Goal: Check status

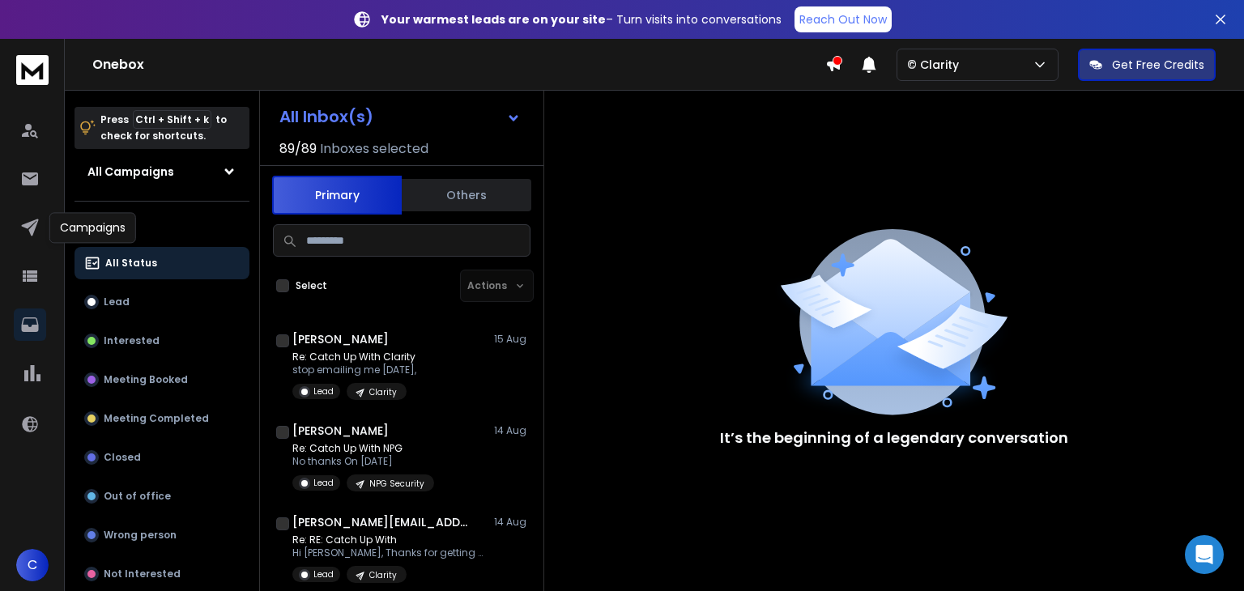
drag, startPoint x: 28, startPoint y: 224, endPoint x: 0, endPoint y: 223, distance: 27.6
click at [28, 227] on icon at bounding box center [29, 227] width 17 height 17
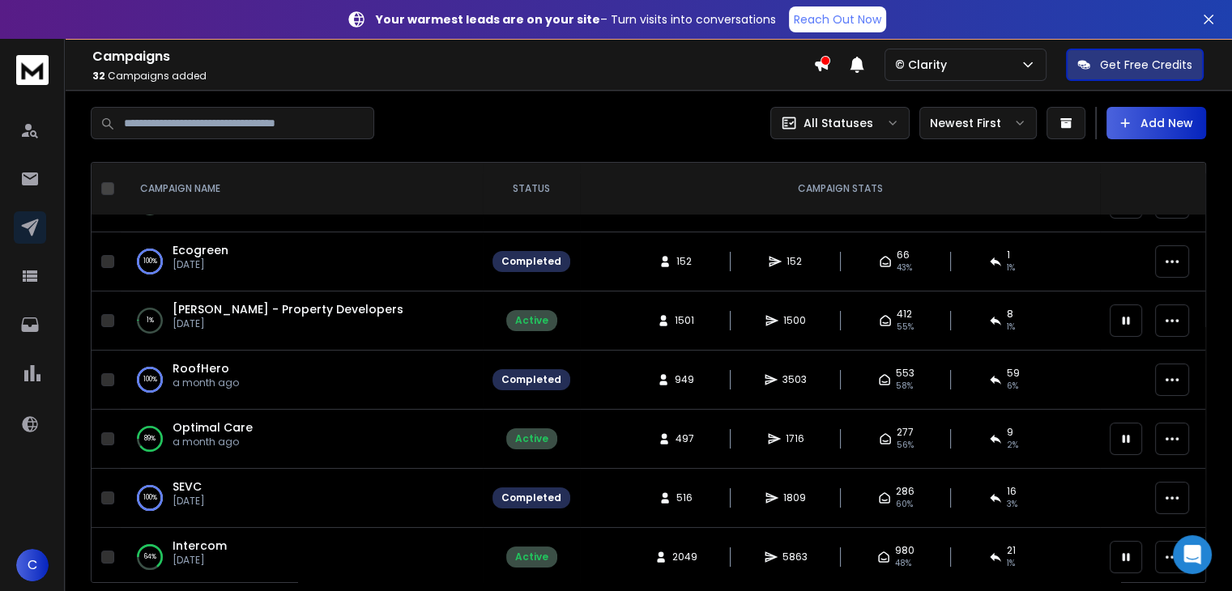
scroll to position [81, 0]
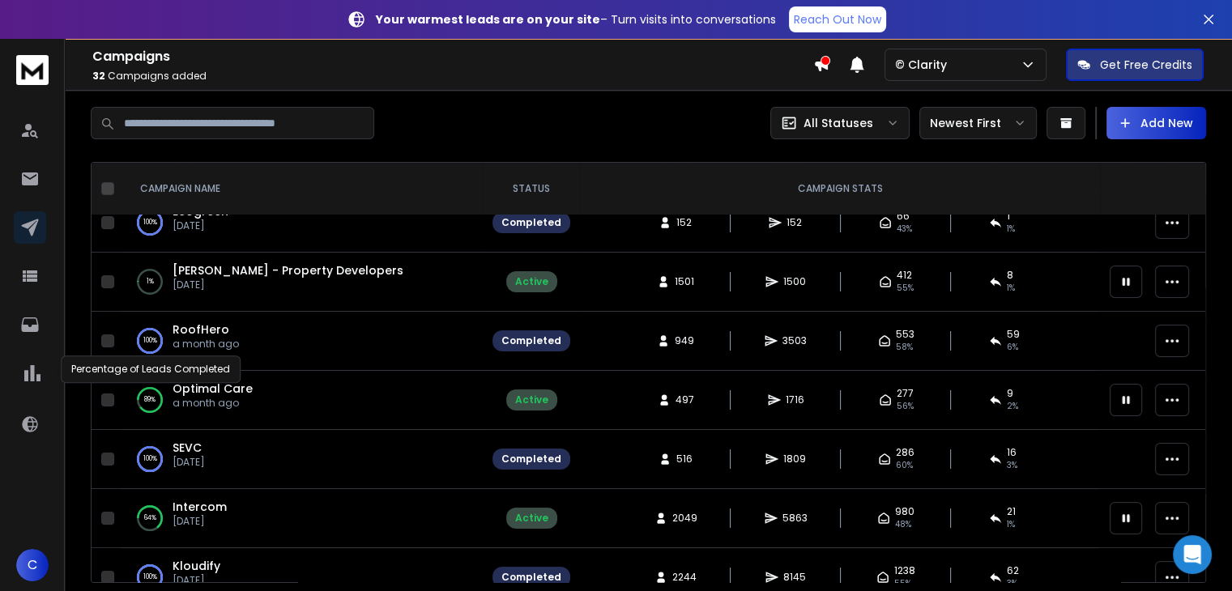
click at [195, 383] on span "Optimal Care" at bounding box center [213, 389] width 80 height 16
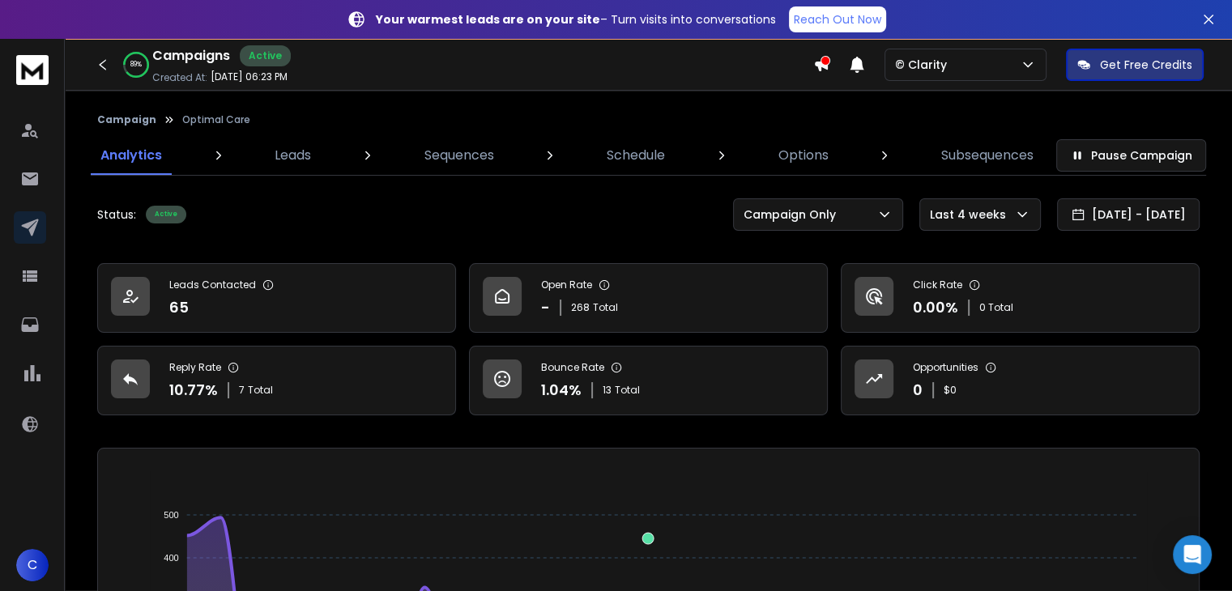
drag, startPoint x: 1071, startPoint y: 218, endPoint x: 1056, endPoint y: 220, distance: 14.7
click at [1069, 226] on button "[DATE] - [DATE]" at bounding box center [1128, 214] width 143 height 32
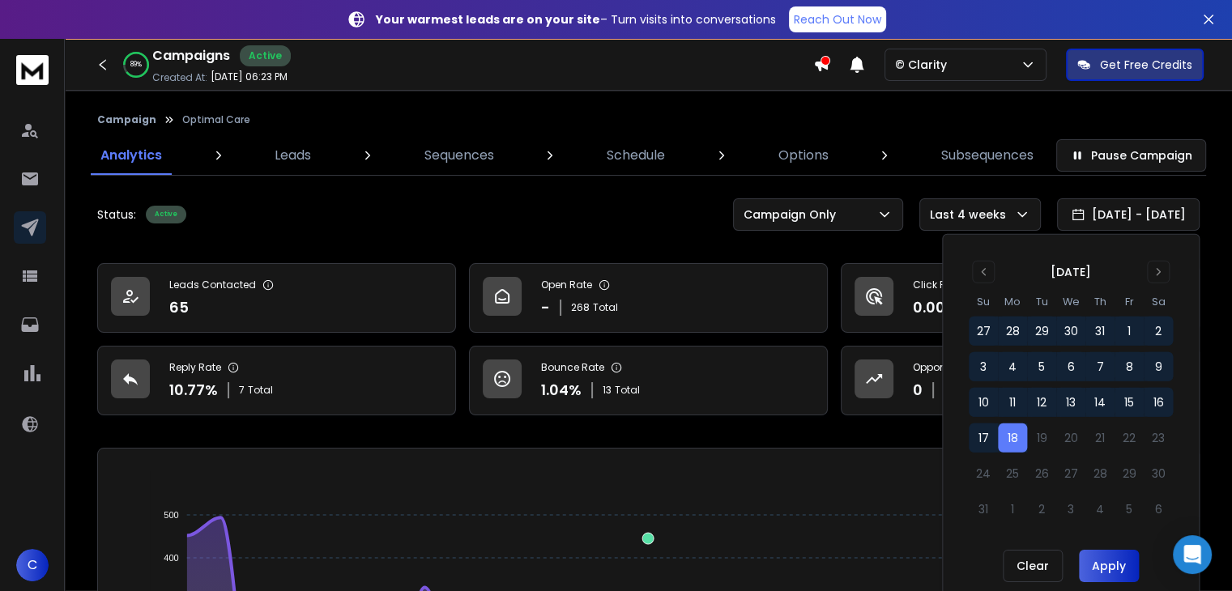
drag, startPoint x: 681, startPoint y: 239, endPoint x: 694, endPoint y: 240, distance: 13.0
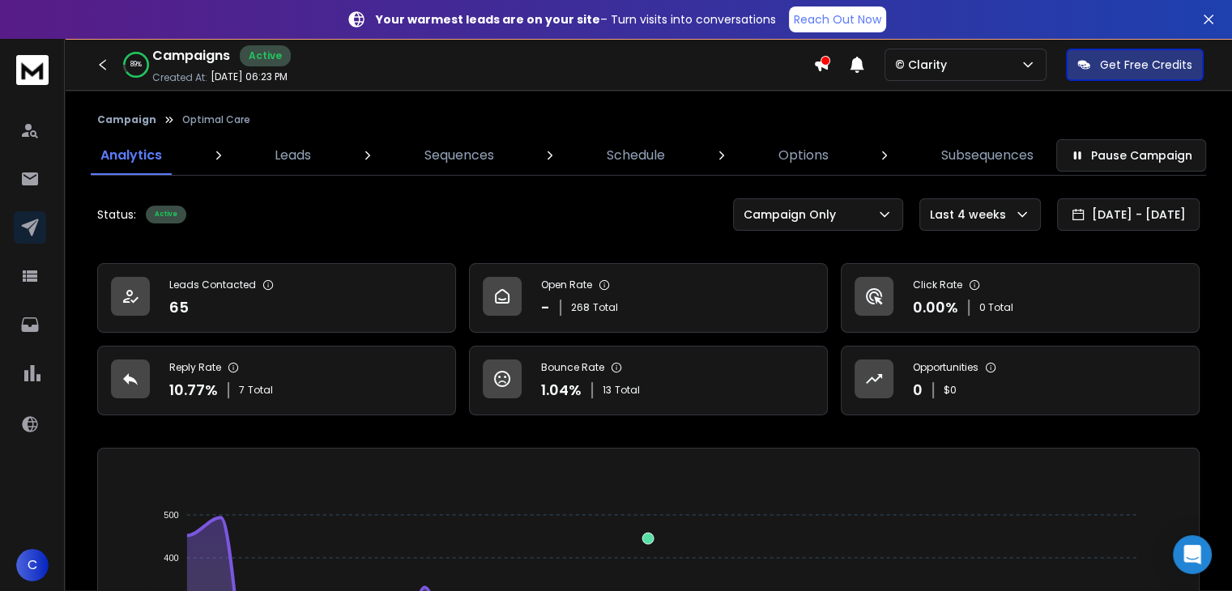
click at [933, 212] on p "Last 4 weeks" at bounding box center [971, 215] width 83 height 16
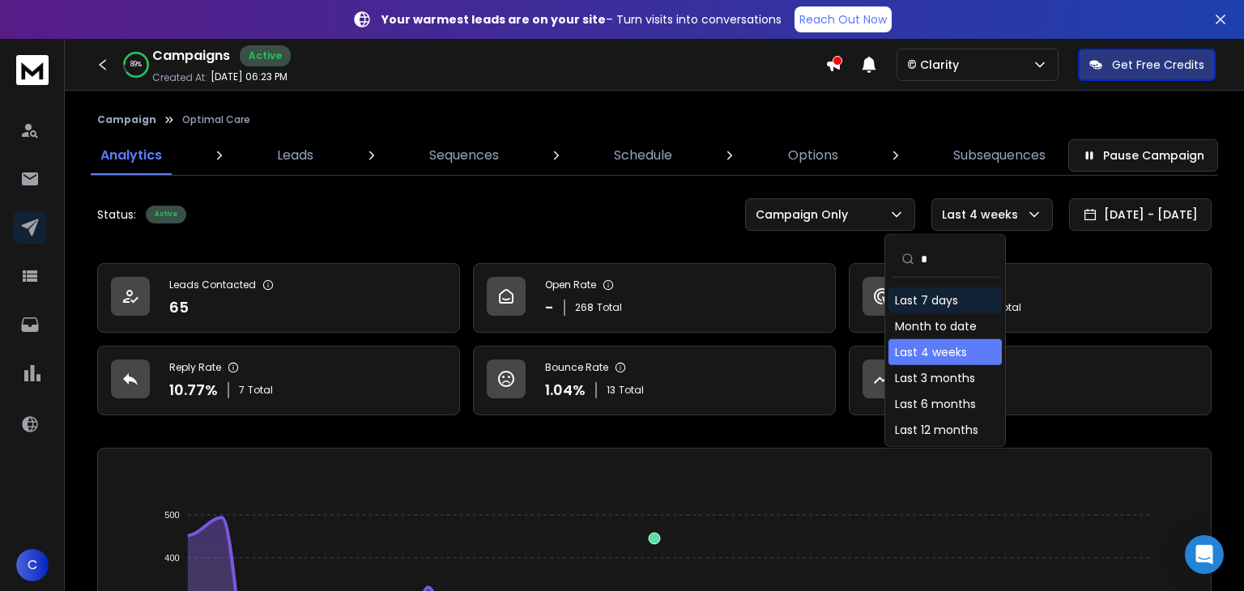
type input "*"
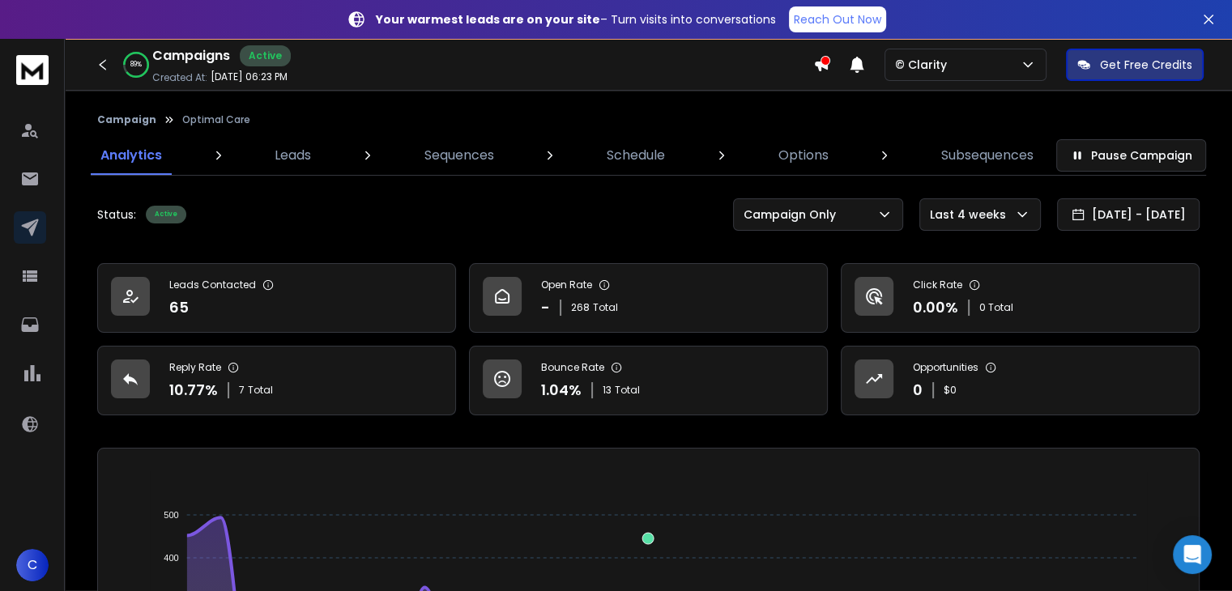
drag, startPoint x: 1092, startPoint y: 199, endPoint x: 1026, endPoint y: 208, distance: 66.2
click at [1060, 206] on button "[DATE] - [DATE]" at bounding box center [1128, 214] width 143 height 32
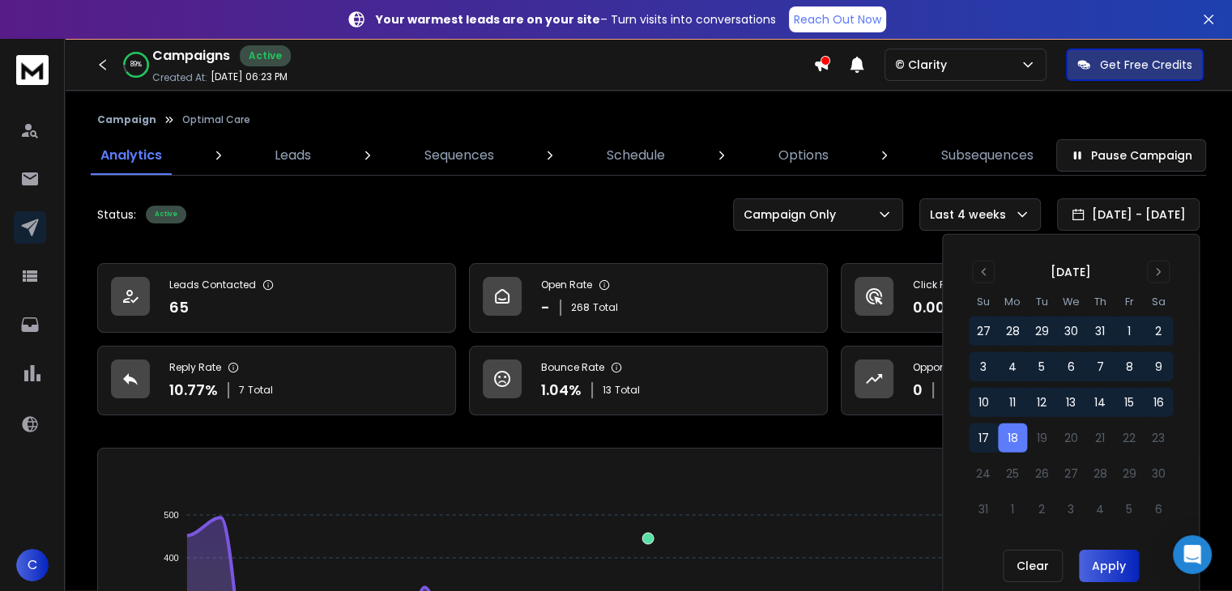
click at [1019, 431] on button "18" at bounding box center [1012, 438] width 29 height 29
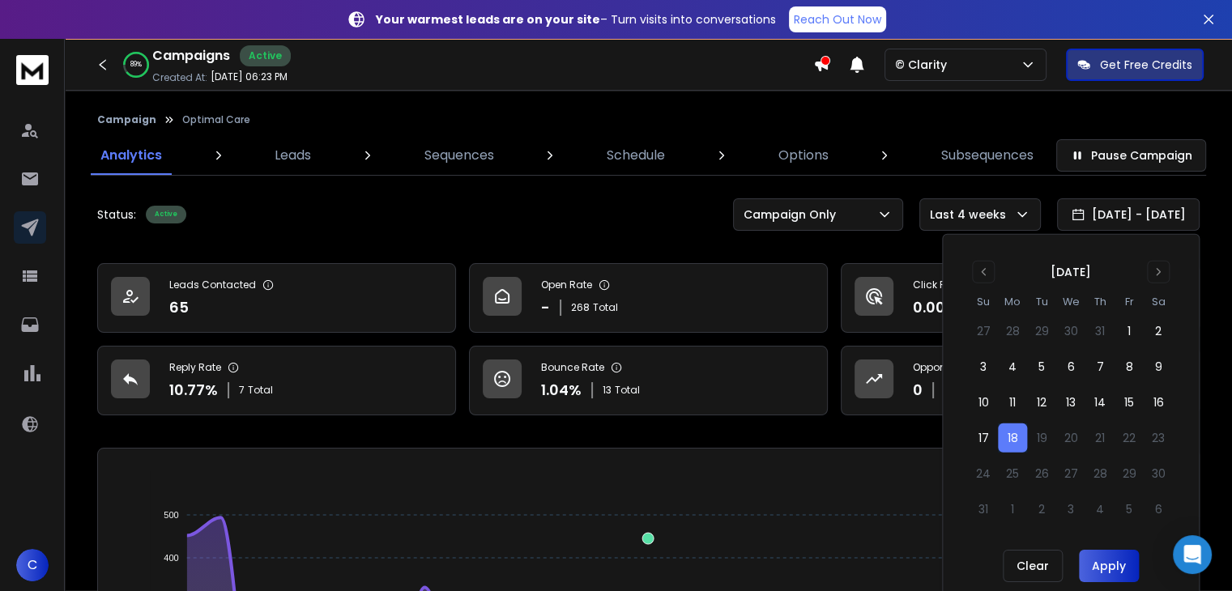
drag, startPoint x: 1106, startPoint y: 570, endPoint x: 1076, endPoint y: 549, distance: 36.6
click at [1105, 570] on button "Apply" at bounding box center [1109, 566] width 60 height 32
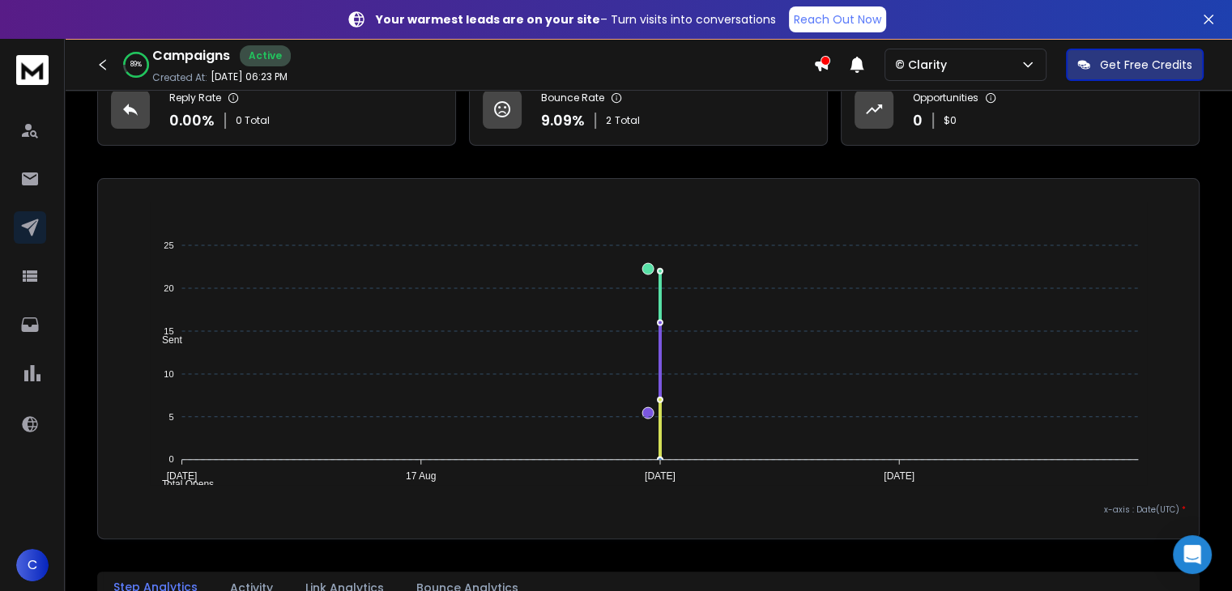
scroll to position [134, 0]
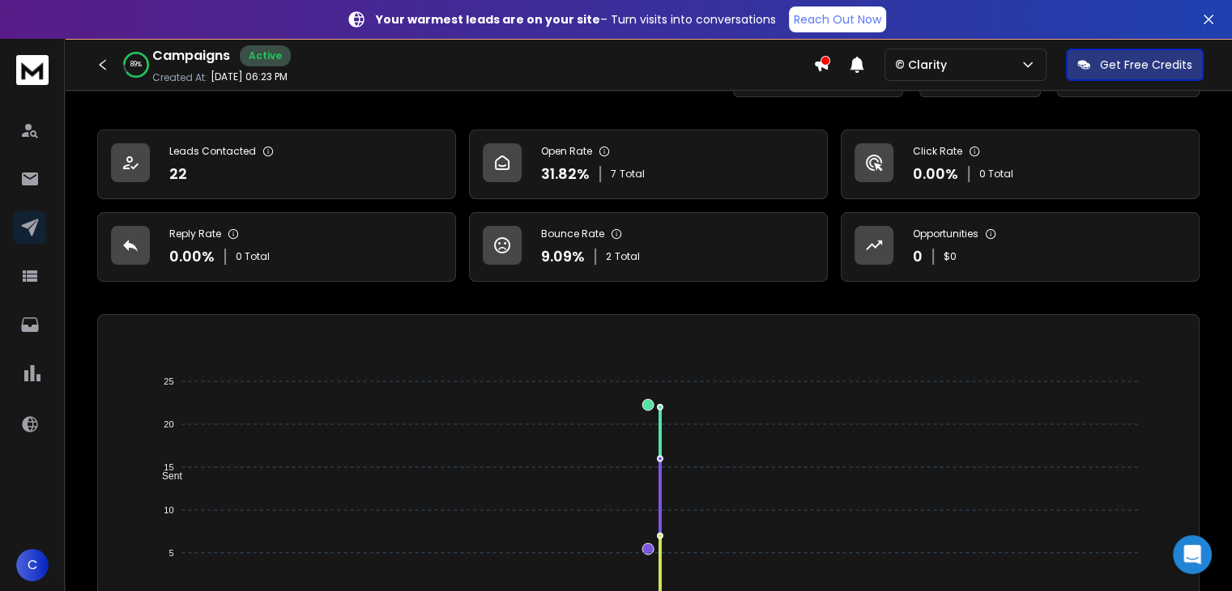
click at [347, 164] on link "Leads Contacted 22" at bounding box center [276, 165] width 359 height 70
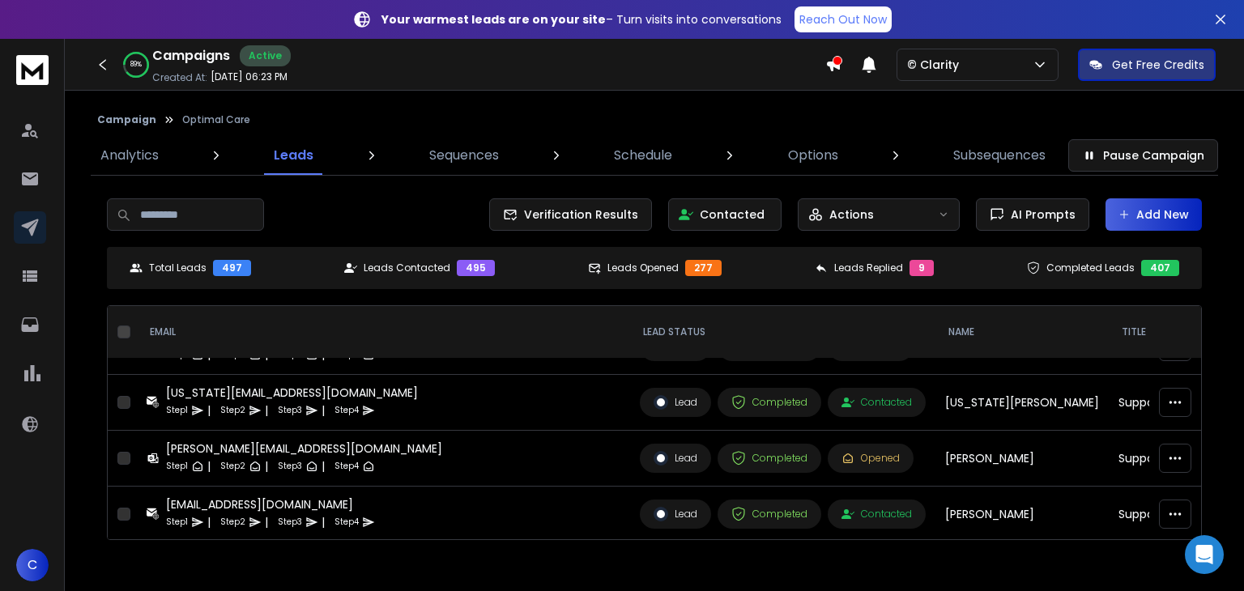
scroll to position [162, 0]
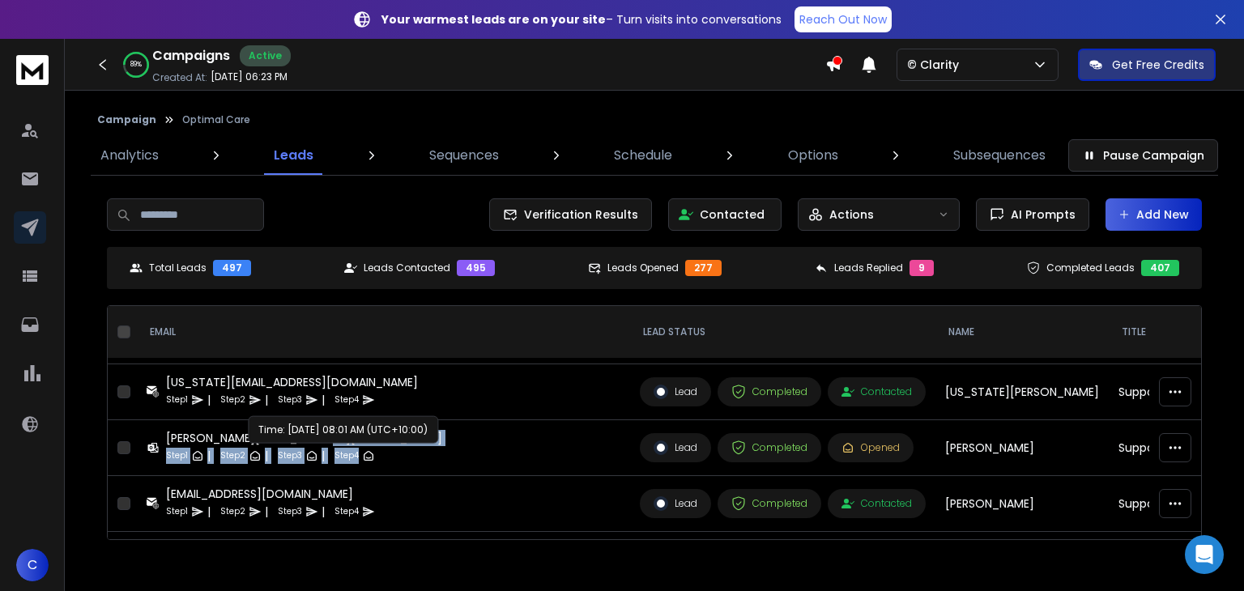
click at [403, 446] on div "[PERSON_NAME][EMAIL_ADDRESS][DOMAIN_NAME] Step 1 | Step 2 | Step 3 | Step 4" at bounding box center [384, 448] width 474 height 36
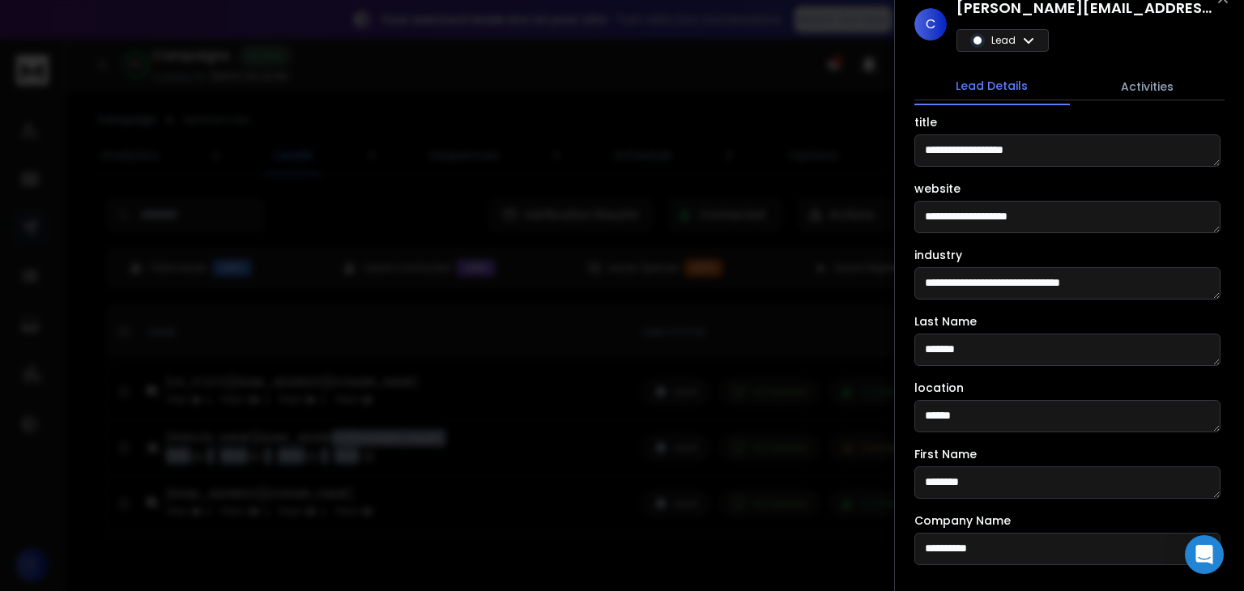
scroll to position [0, 0]
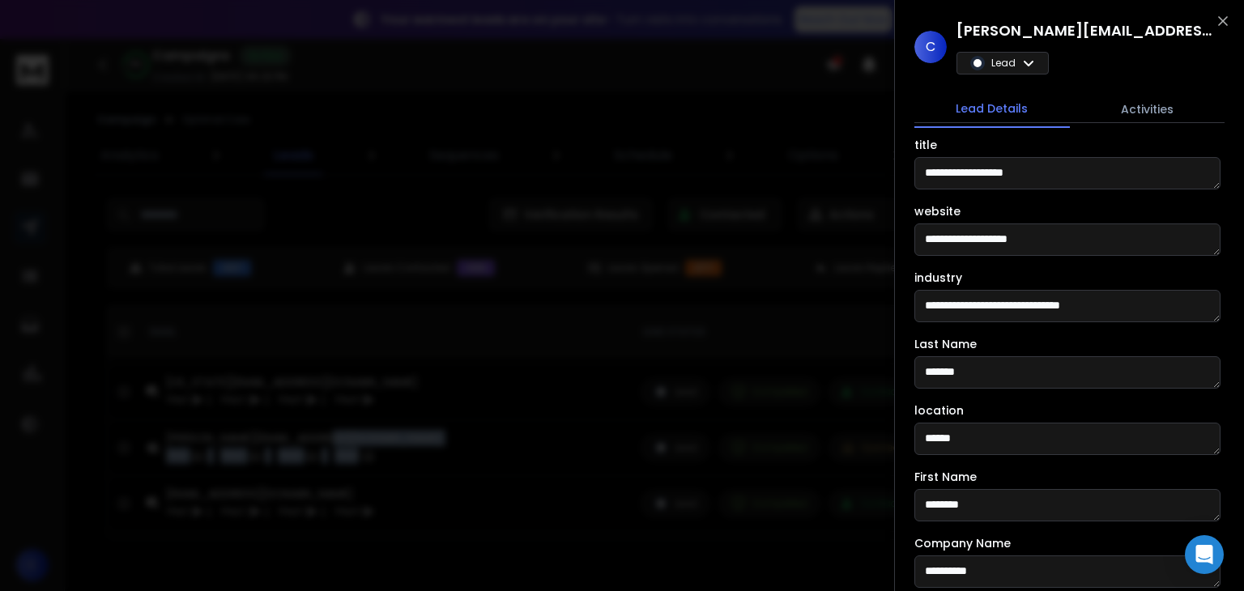
click at [1154, 102] on button "Activities" at bounding box center [1148, 110] width 156 height 36
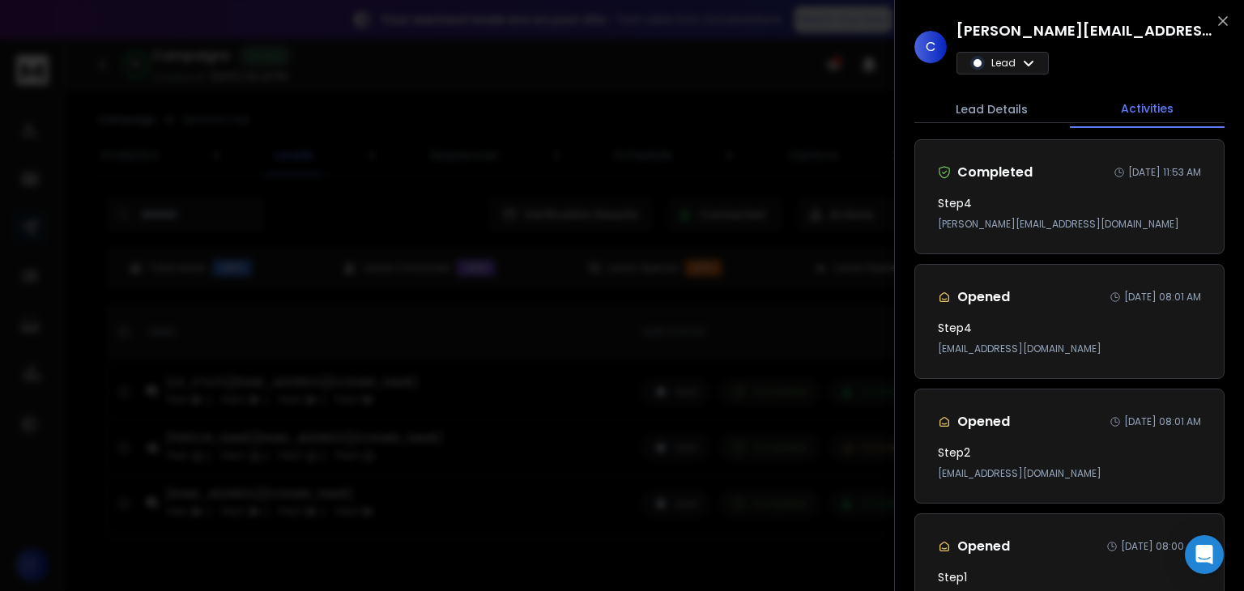
drag, startPoint x: 1227, startPoint y: 11, endPoint x: 1219, endPoint y: 22, distance: 13.3
click at [1225, 14] on div "Multi Select Table Sheet C [PERSON_NAME][EMAIL_ADDRESS][DOMAIN_NAME] Lead Lead …" at bounding box center [1069, 295] width 350 height 591
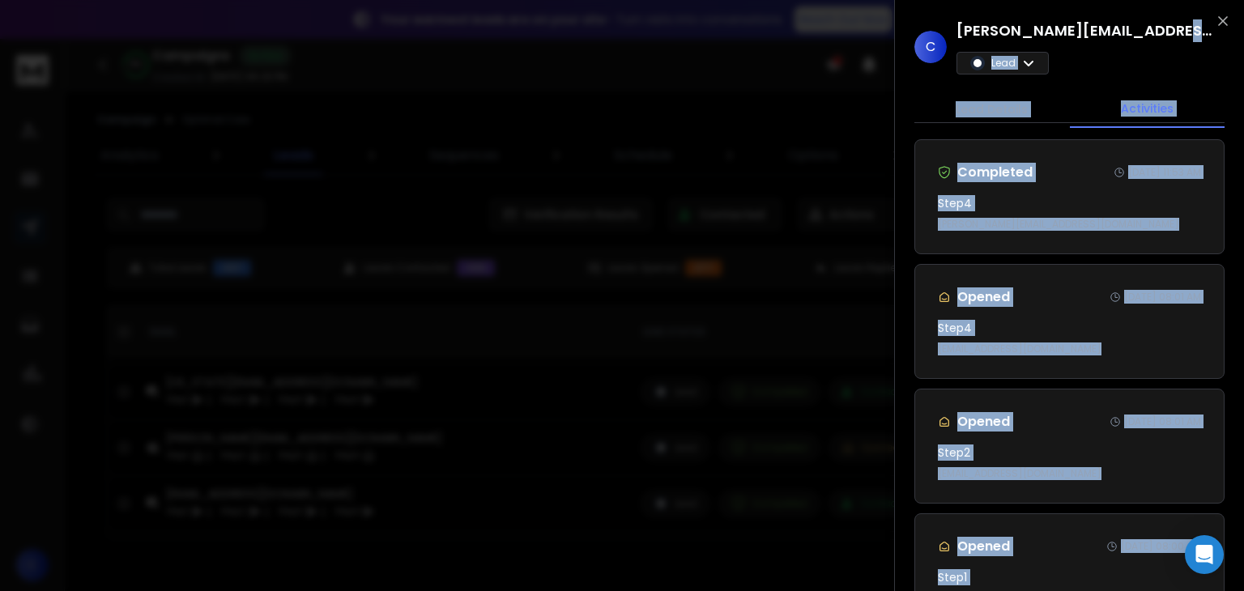
click at [1219, 23] on icon "button" at bounding box center [1223, 21] width 16 height 16
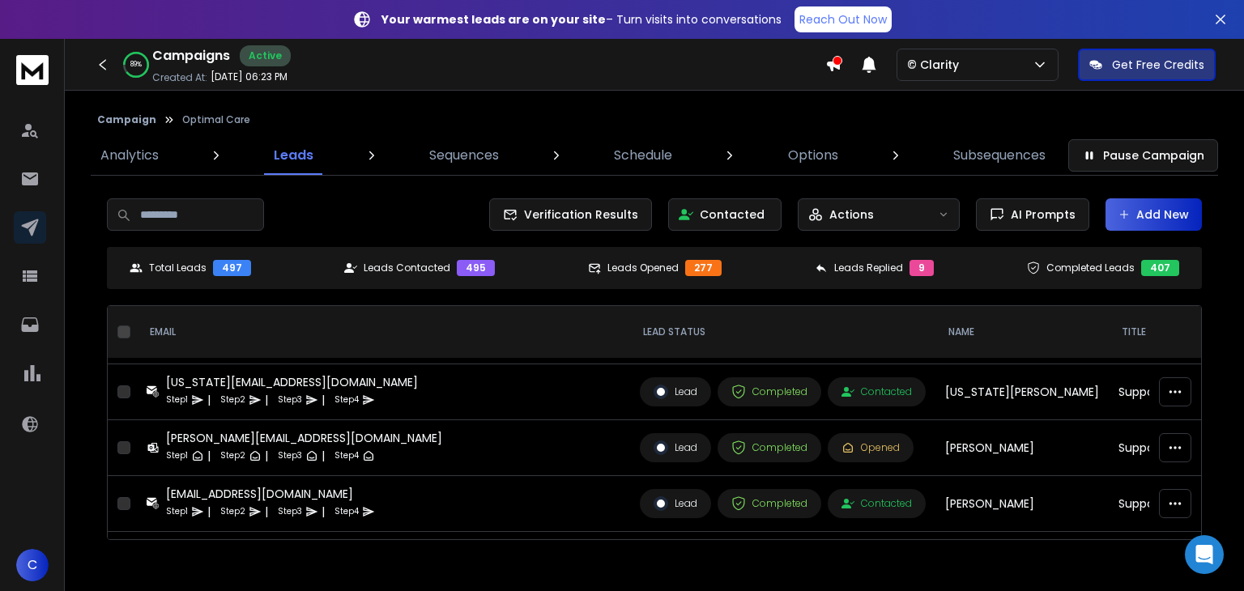
drag, startPoint x: 683, startPoint y: 128, endPoint x: 671, endPoint y: 117, distance: 16.1
click at [672, 119] on div "Campaign Optimal Care" at bounding box center [655, 120] width 1128 height 26
